Goal: Task Accomplishment & Management: Manage account settings

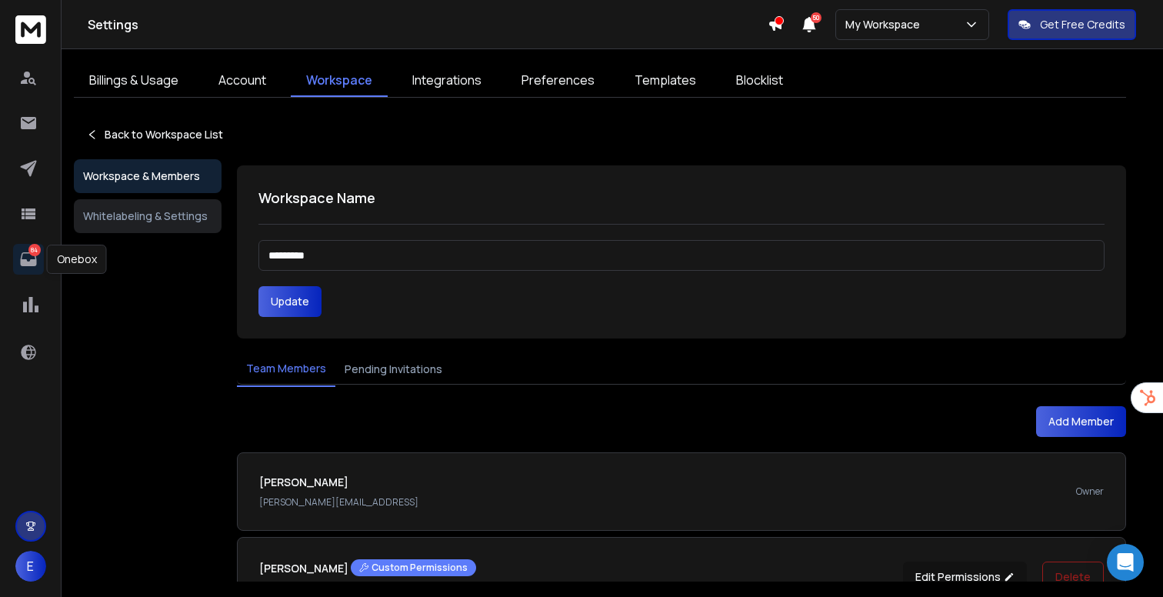
click at [33, 252] on p "84" at bounding box center [34, 250] width 12 height 12
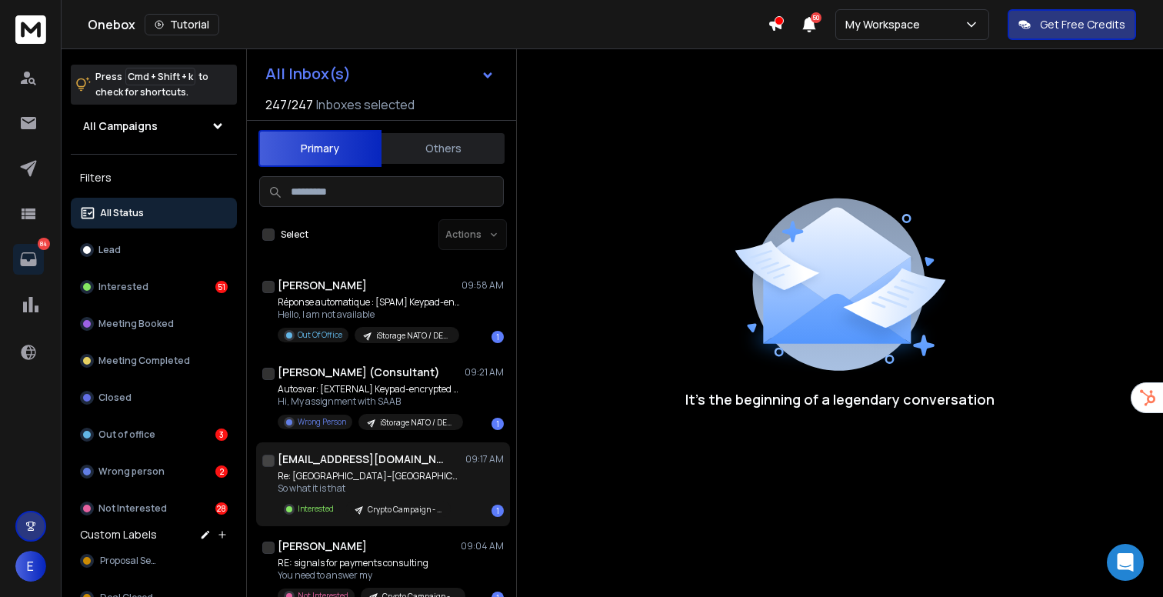
click at [380, 459] on h1 "[EMAIL_ADDRESS][DOMAIN_NAME]" at bounding box center [362, 459] width 169 height 15
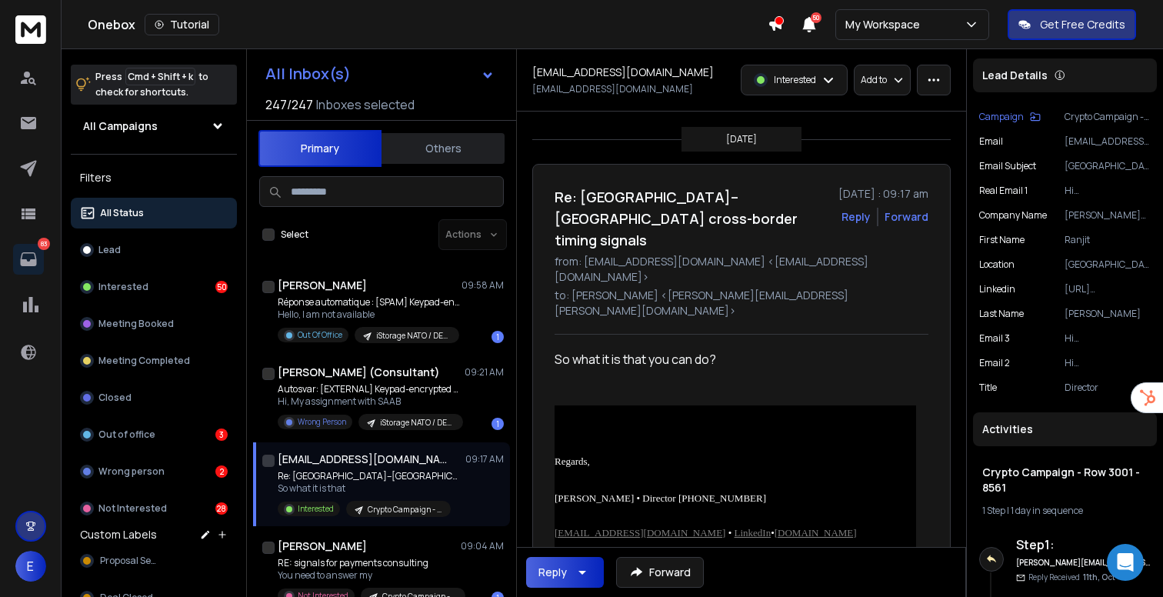
click at [947, 83] on button "button" at bounding box center [934, 80] width 34 height 31
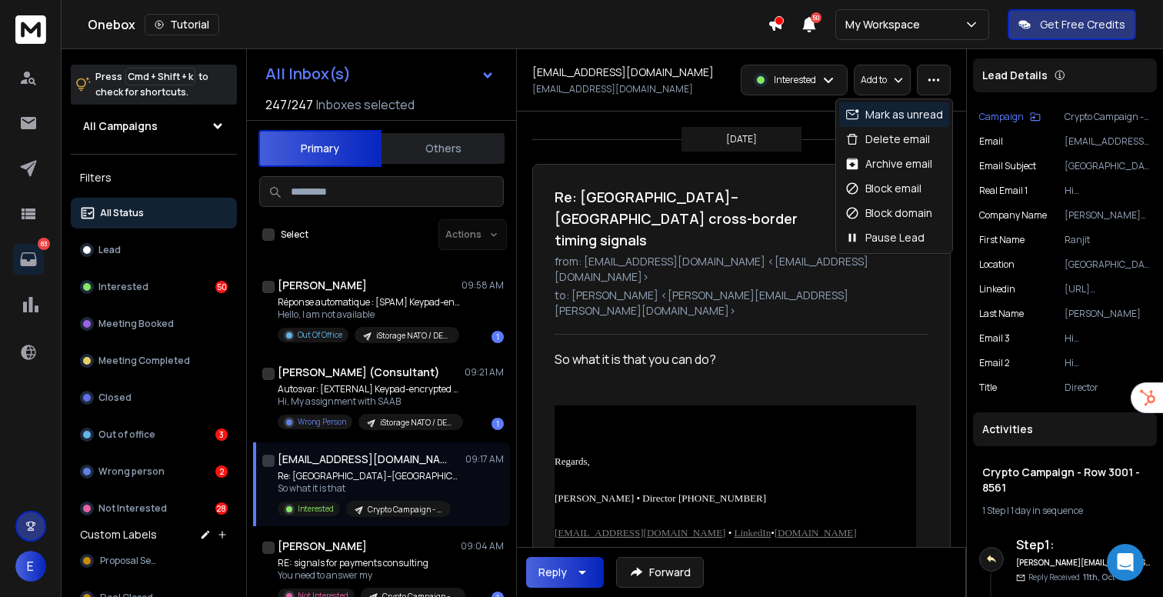
click at [935, 108] on div "Mark as unread" at bounding box center [894, 114] width 98 height 15
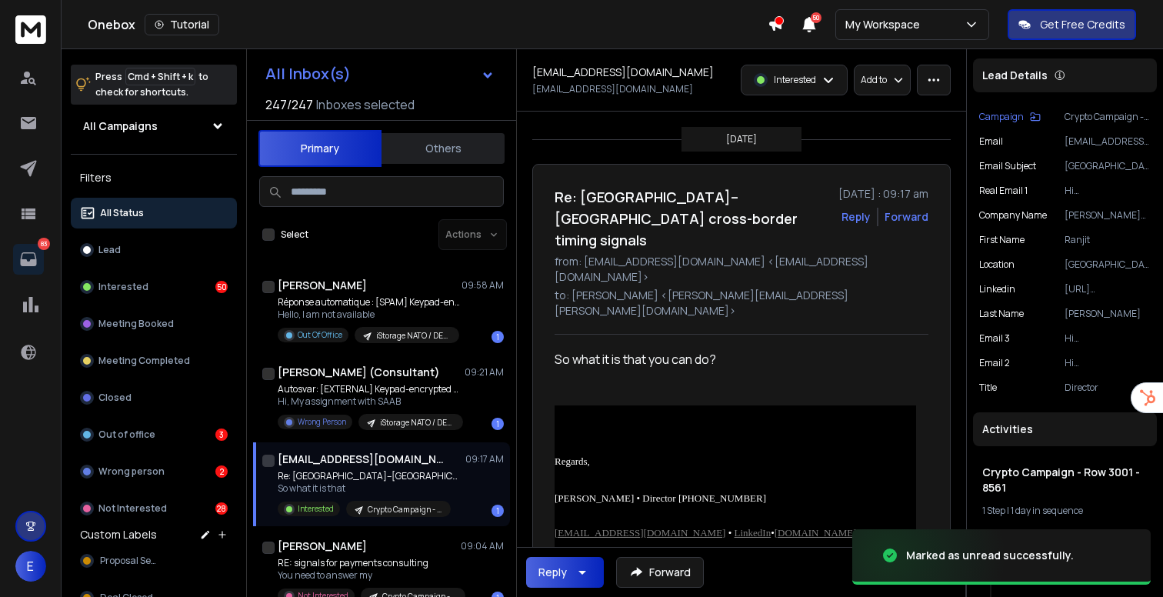
click at [415, 244] on div "Select Actions" at bounding box center [381, 231] width 269 height 37
